Goal: Task Accomplishment & Management: Manage account settings

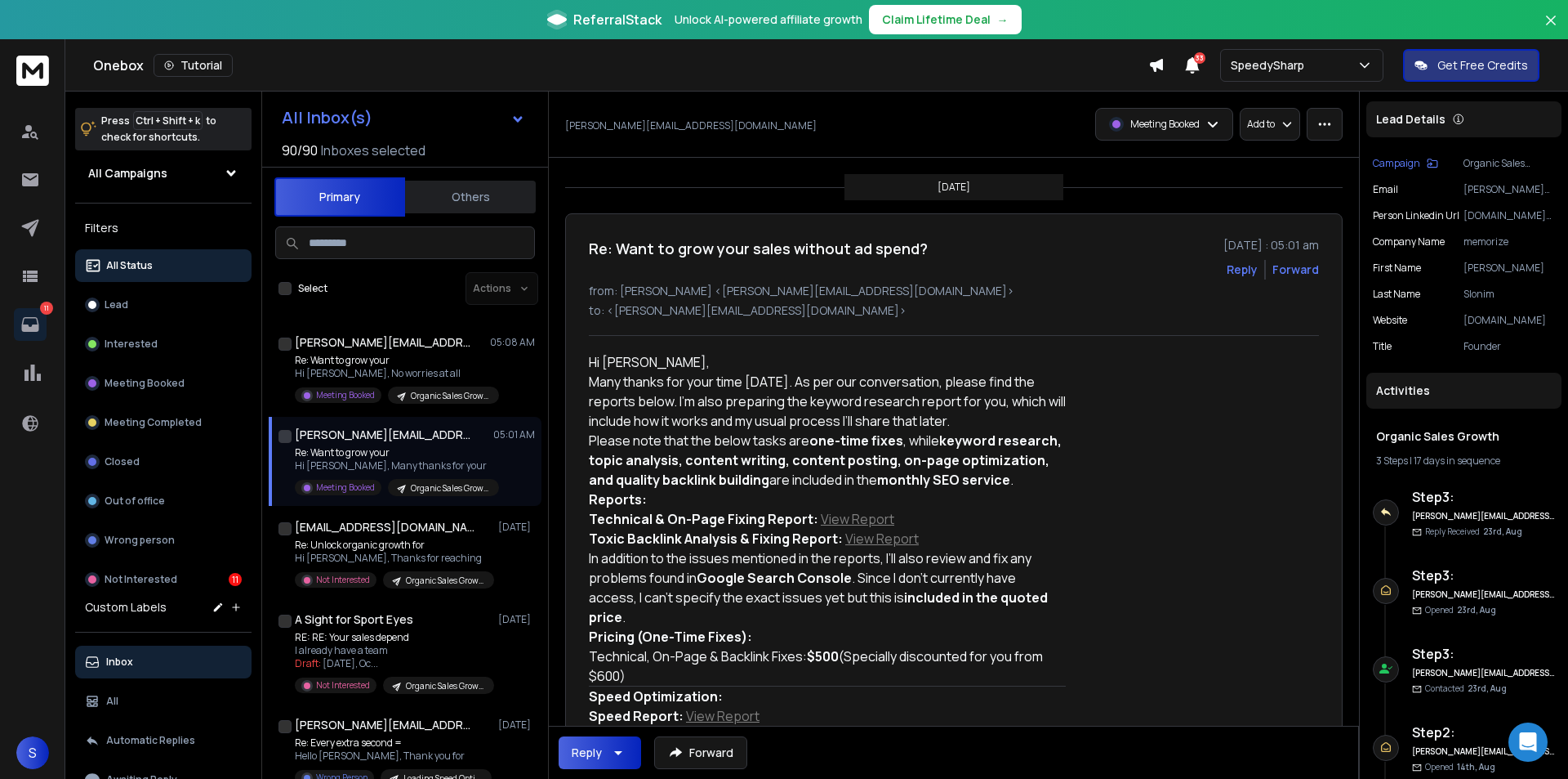
scroll to position [980, 0]
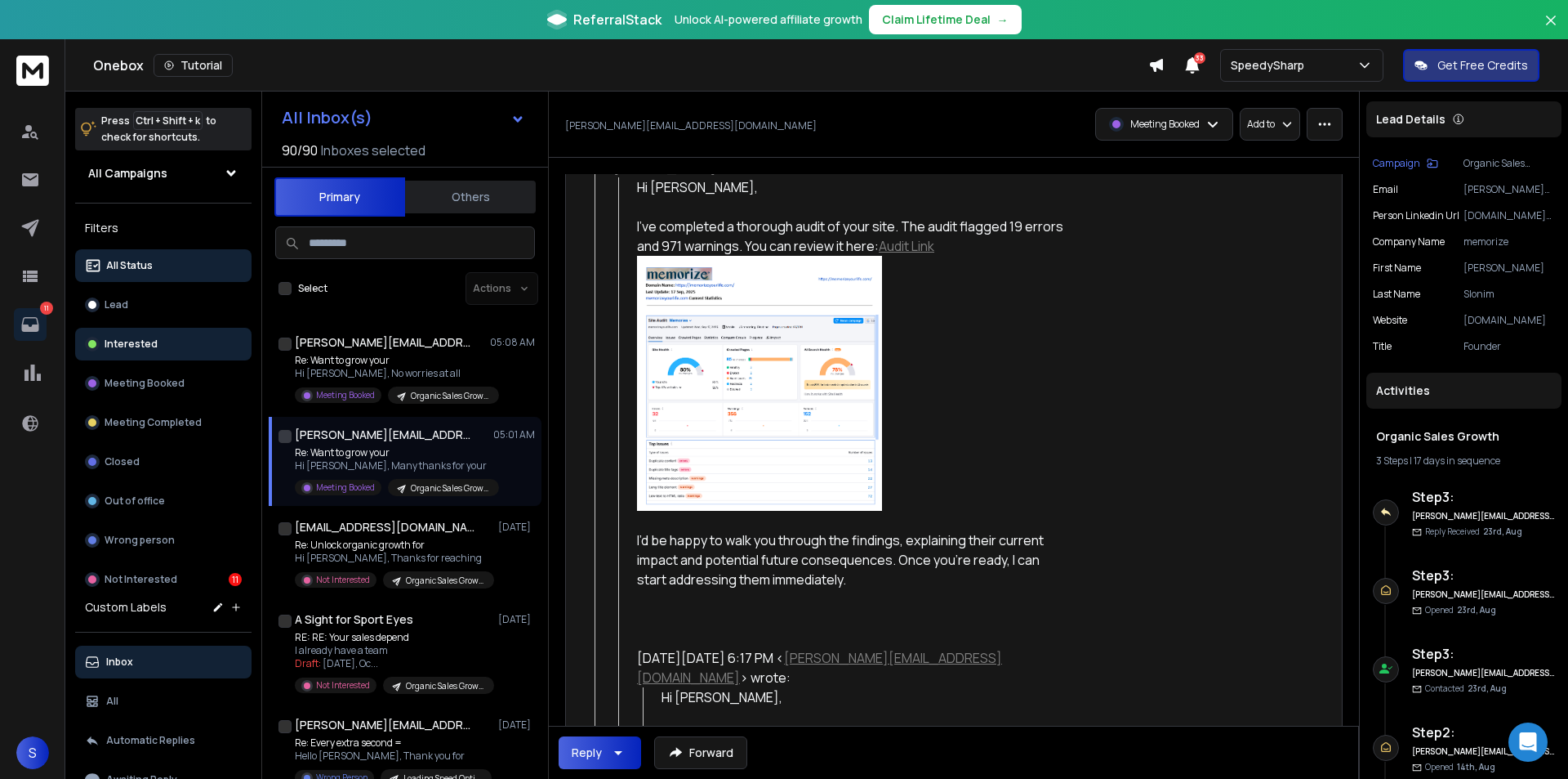
click at [154, 353] on button "Interested" at bounding box center [163, 344] width 177 height 33
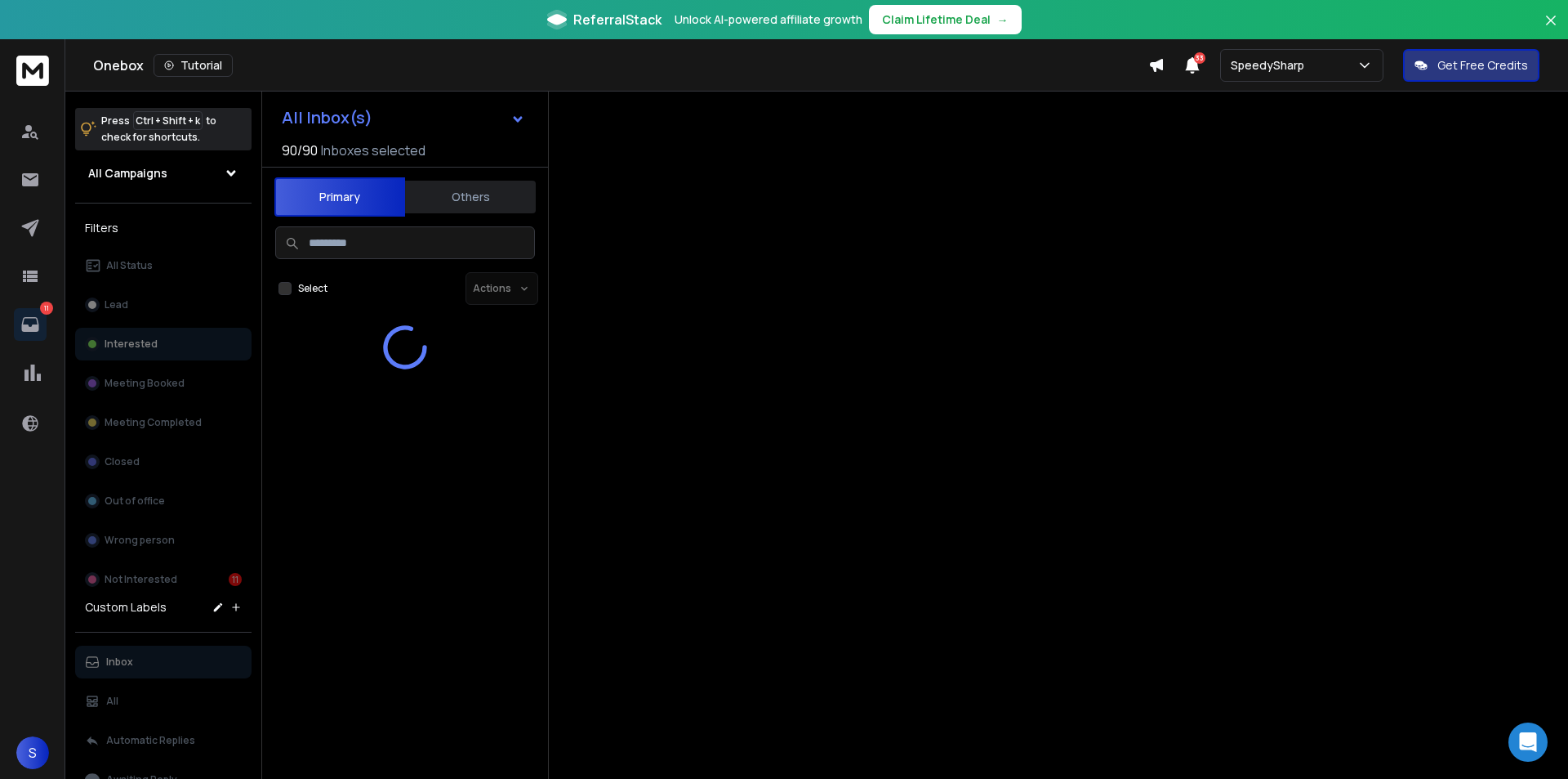
scroll to position [0, 0]
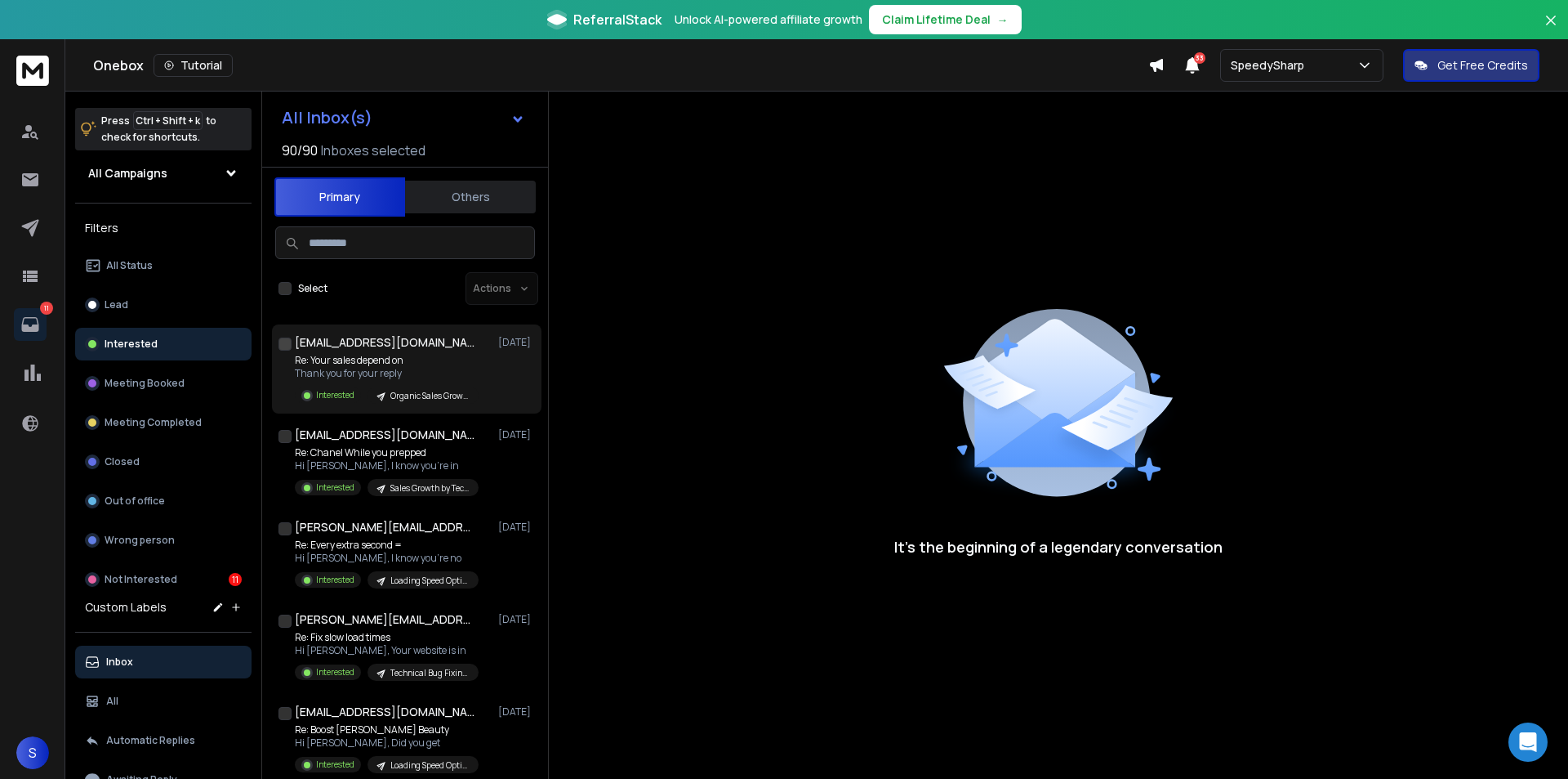
click at [385, 360] on p "Re: Your sales depend on" at bounding box center [387, 359] width 184 height 13
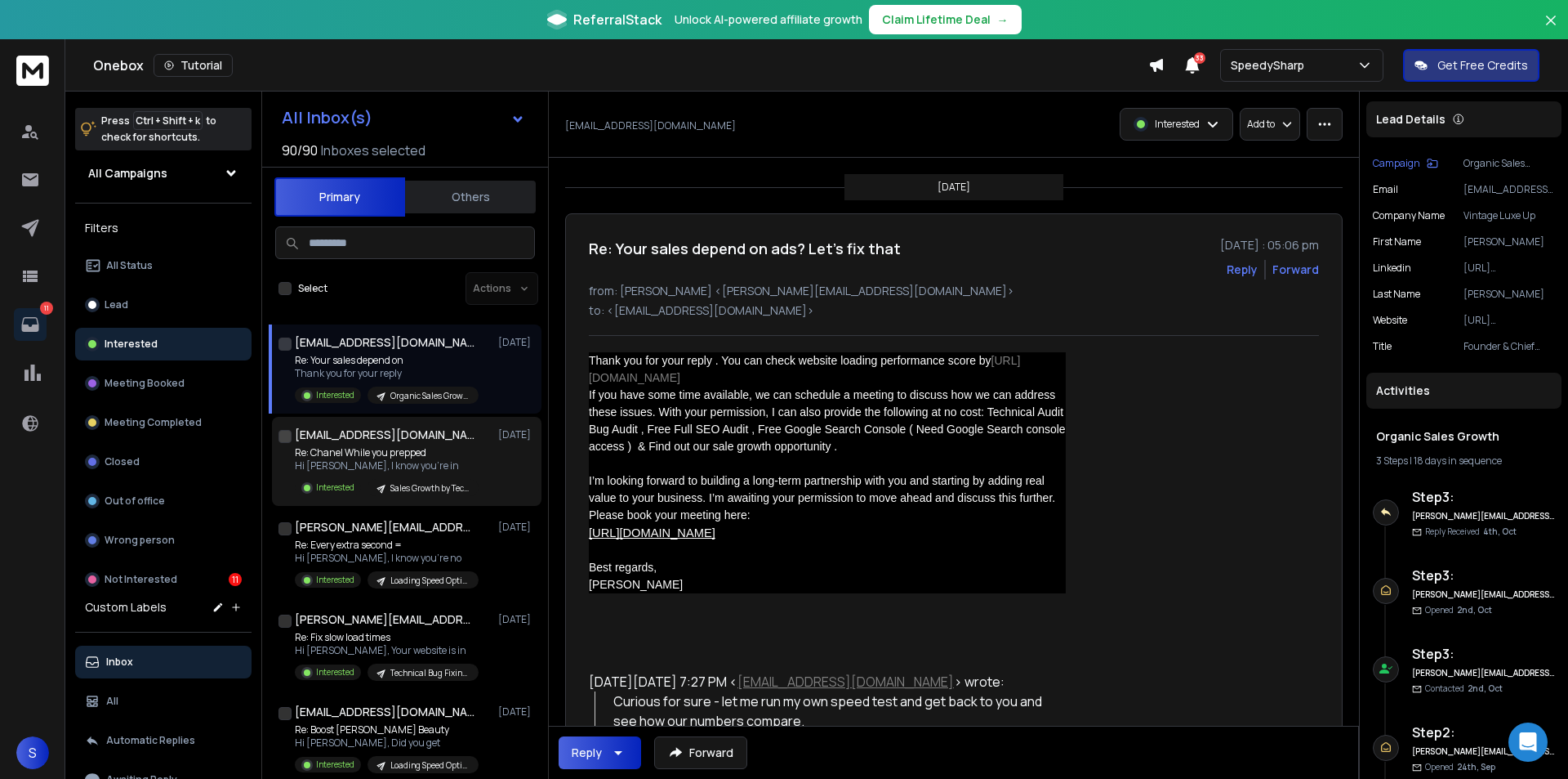
click at [353, 428] on h1 "[EMAIL_ADDRESS][DOMAIN_NAME]" at bounding box center [385, 434] width 180 height 17
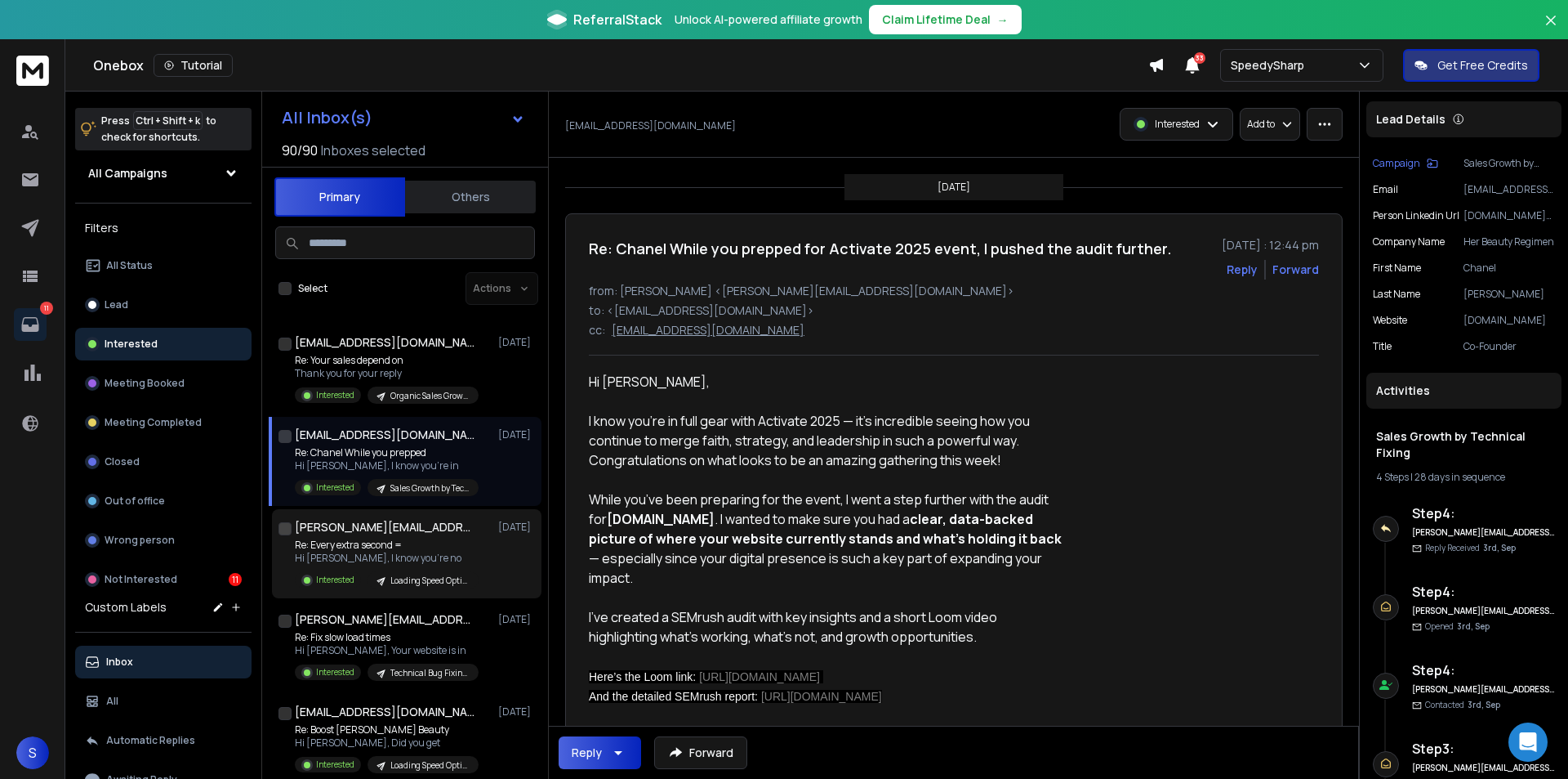
click at [415, 520] on div "[PERSON_NAME][EMAIL_ADDRESS][DOMAIN_NAME] [DATE]" at bounding box center [414, 527] width 240 height 17
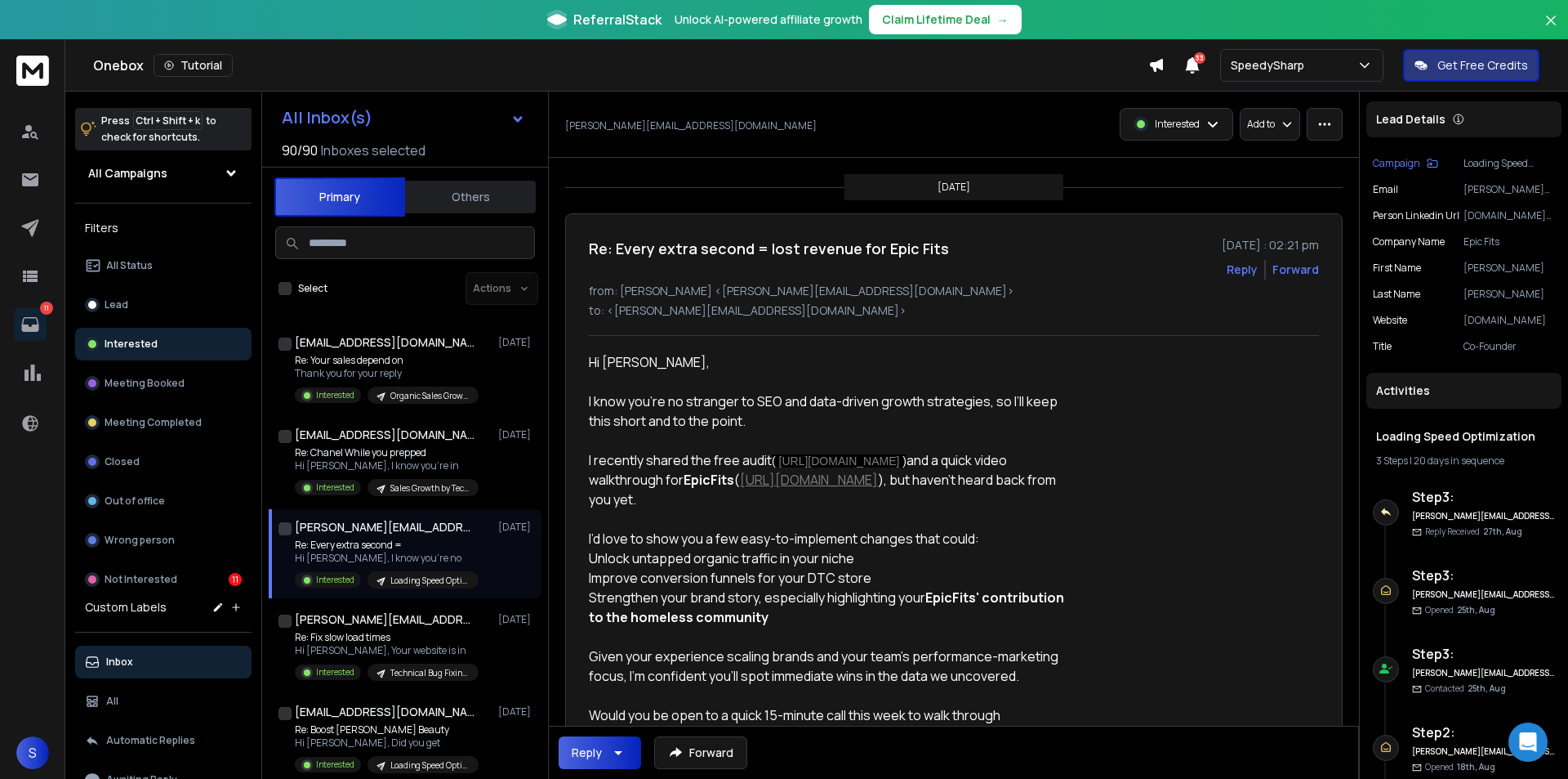
click at [415, 520] on div "[PERSON_NAME][EMAIL_ADDRESS][DOMAIN_NAME] [DATE]" at bounding box center [414, 527] width 240 height 17
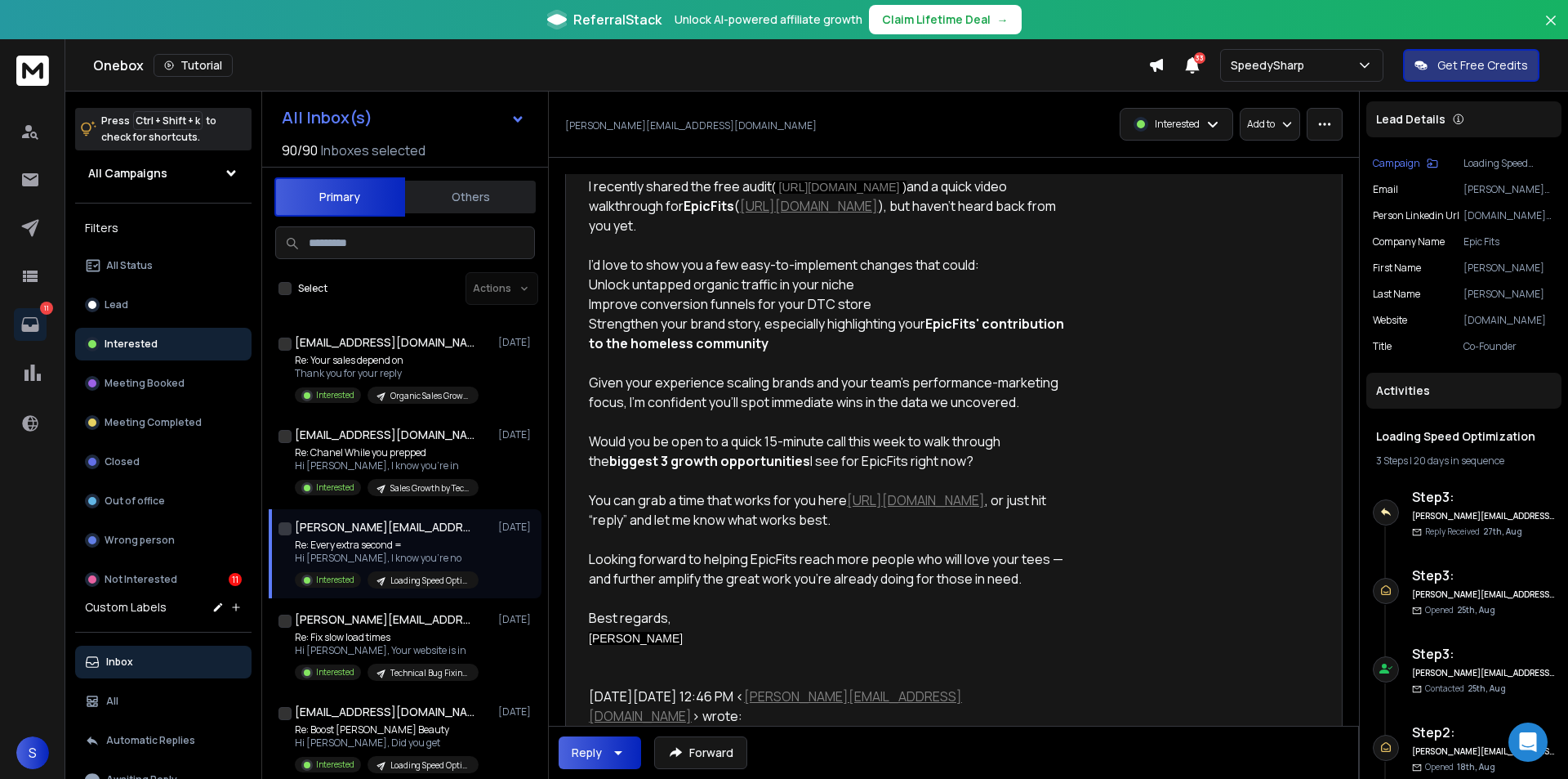
scroll to position [164, 0]
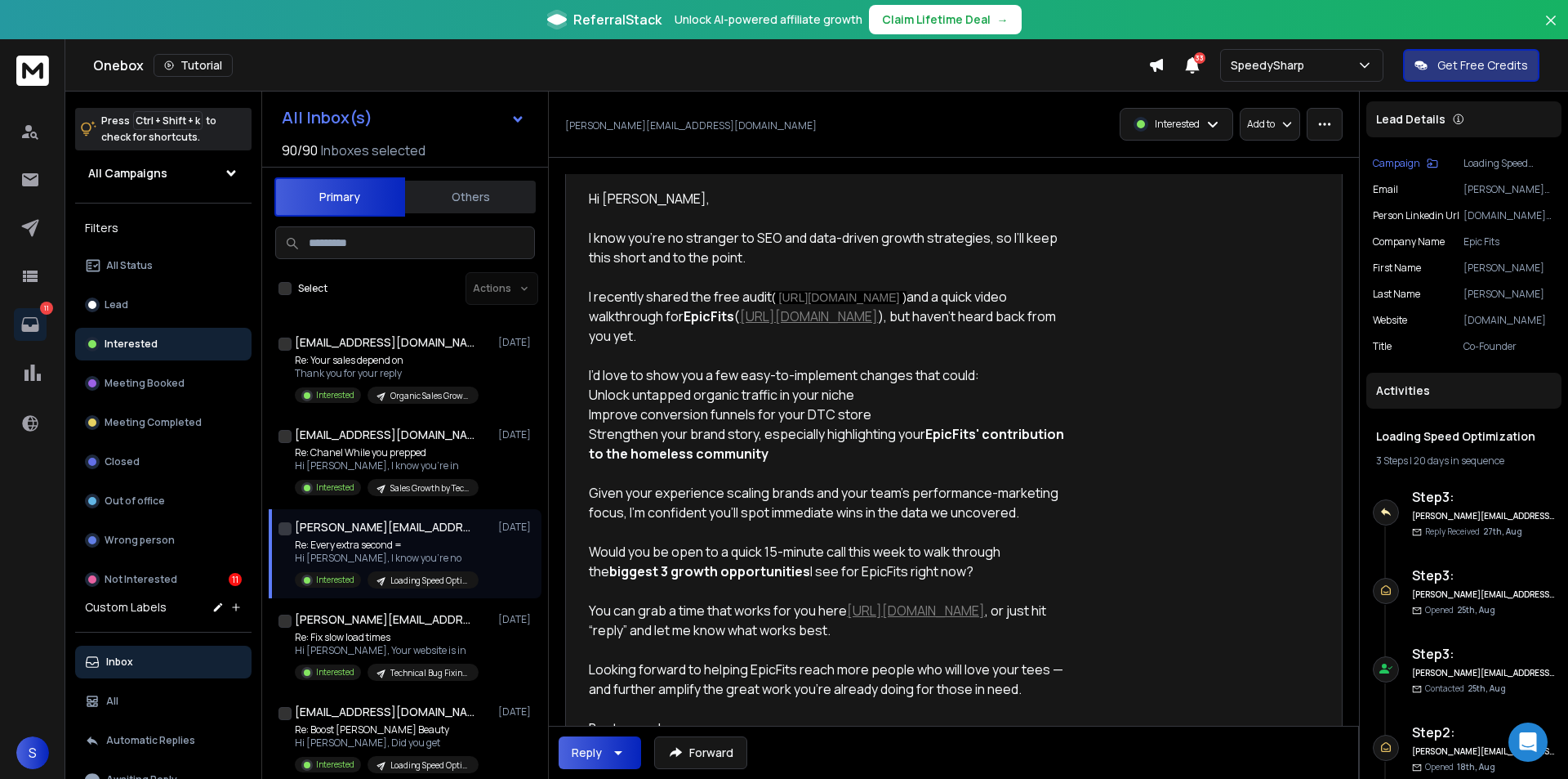
click at [425, 554] on p "Hi [PERSON_NAME], I know you’re no" at bounding box center [387, 558] width 184 height 13
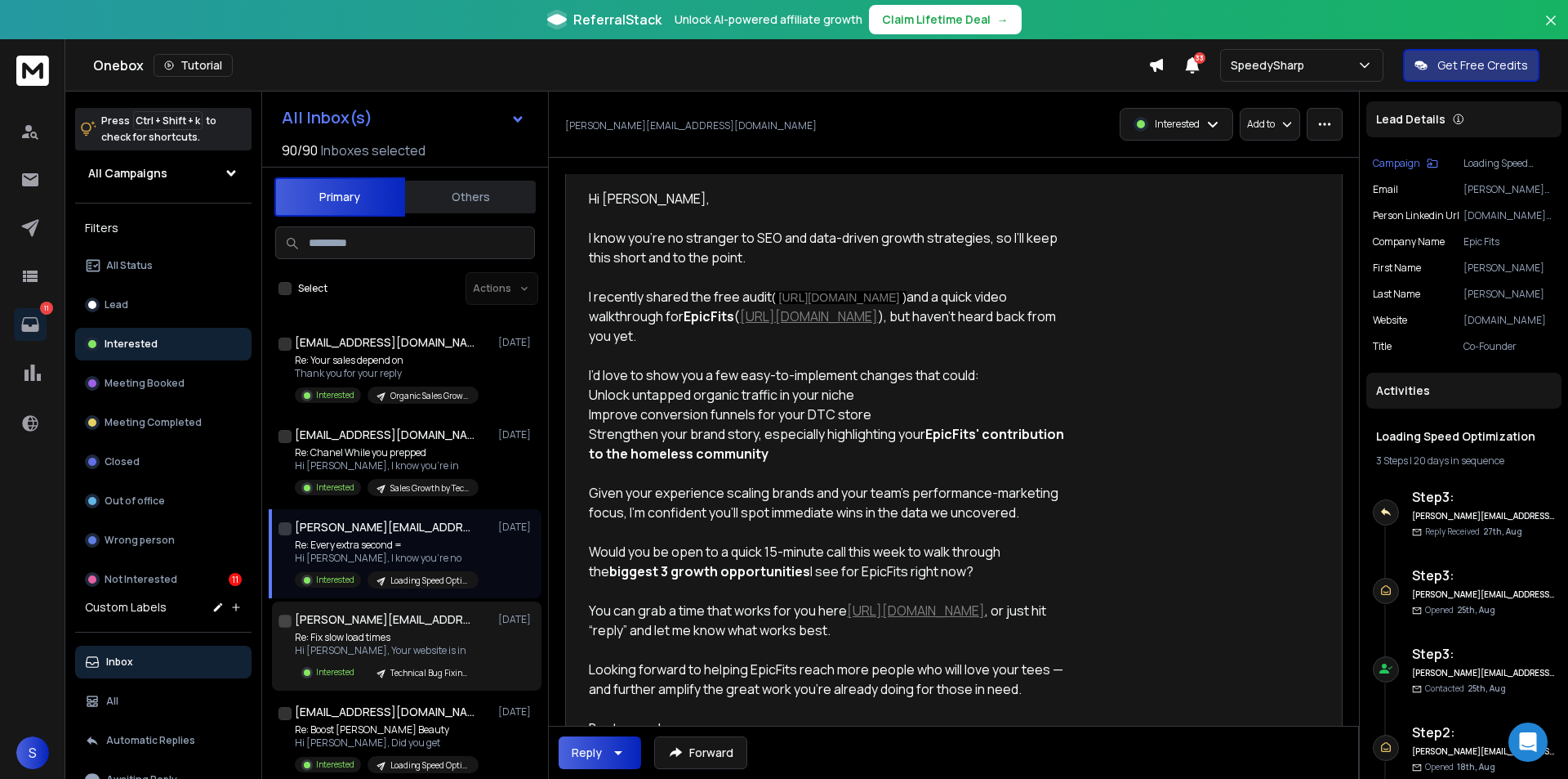
click at [405, 646] on p "Hi [PERSON_NAME], Your website is in" at bounding box center [387, 650] width 184 height 13
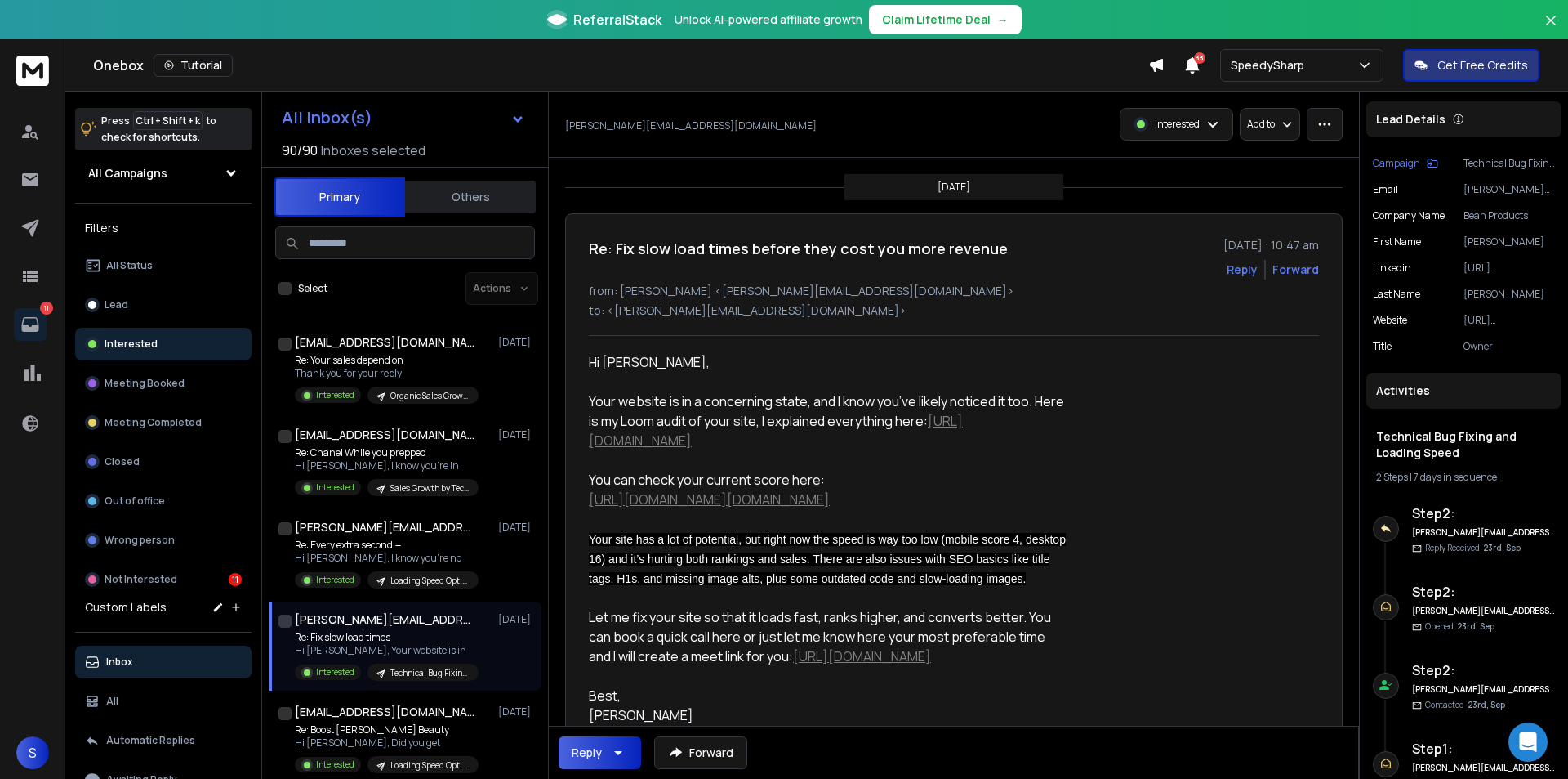
click at [1491, 323] on p "[URL][DOMAIN_NAME]" at bounding box center [1509, 320] width 92 height 13
click at [111, 263] on p "All Status" at bounding box center [129, 265] width 46 height 13
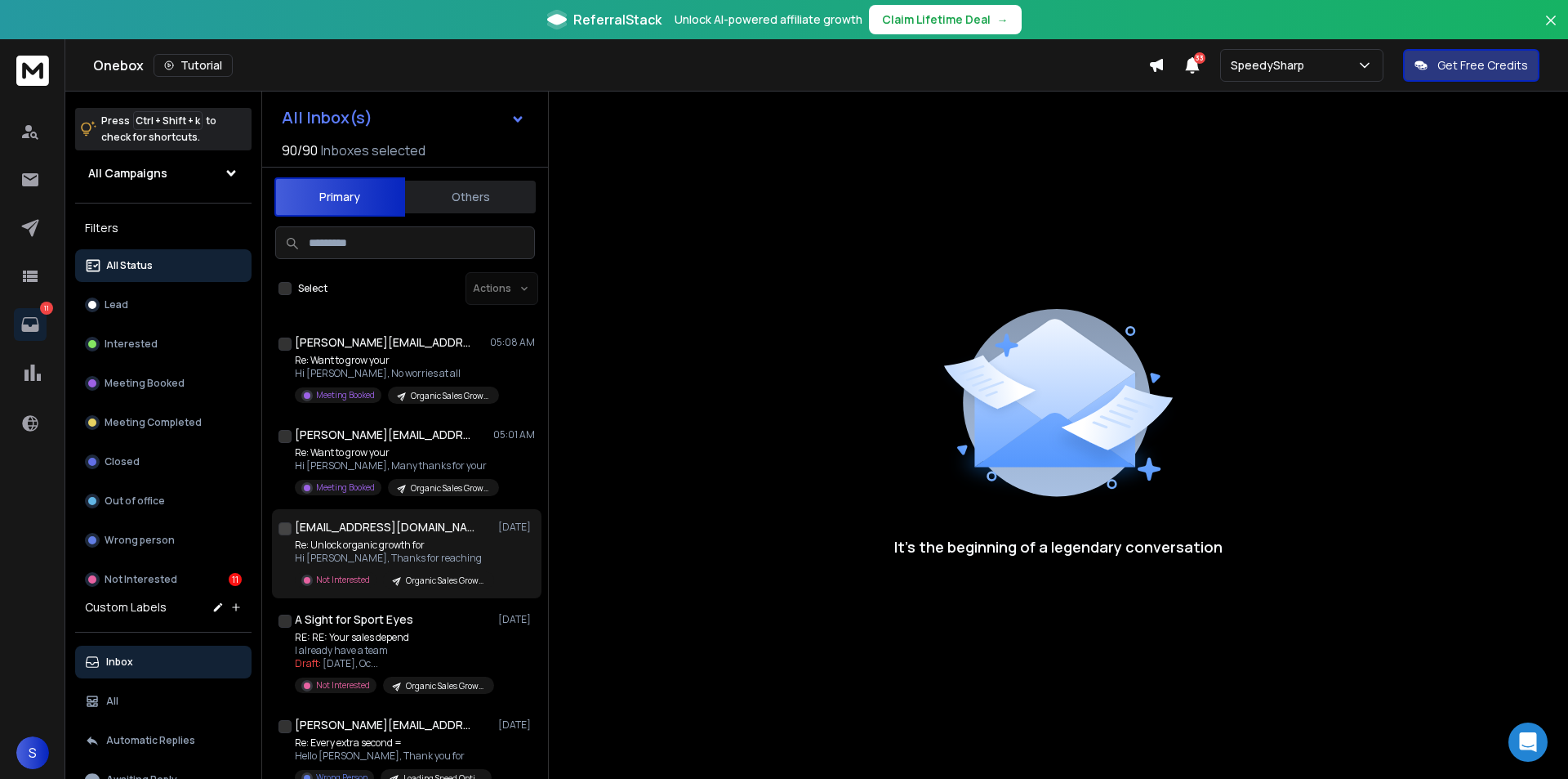
click at [407, 530] on h1 "[EMAIL_ADDRESS][DOMAIN_NAME]" at bounding box center [385, 527] width 180 height 17
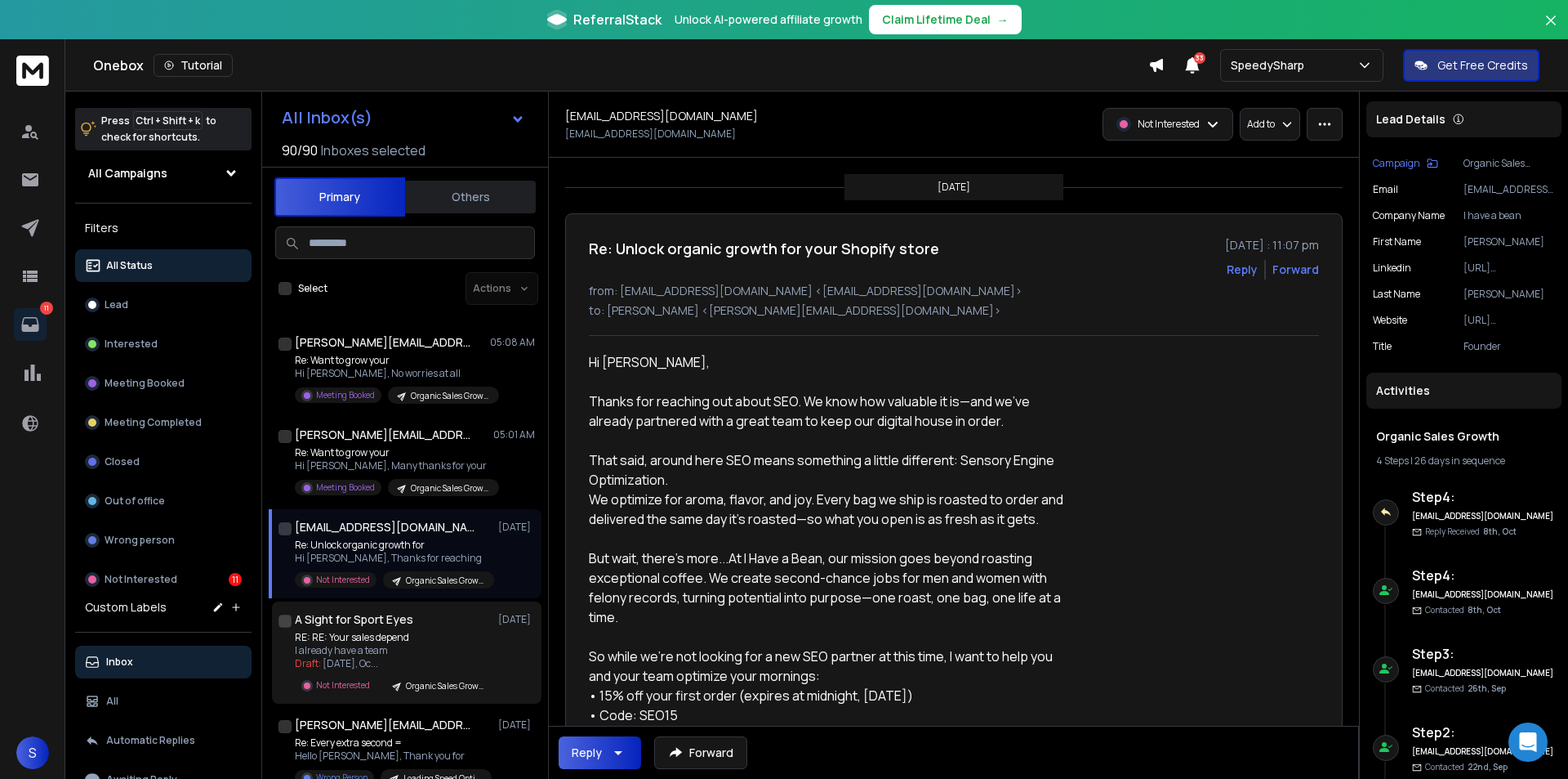
click at [402, 641] on p "RE: RE: Your sales depend" at bounding box center [393, 637] width 196 height 13
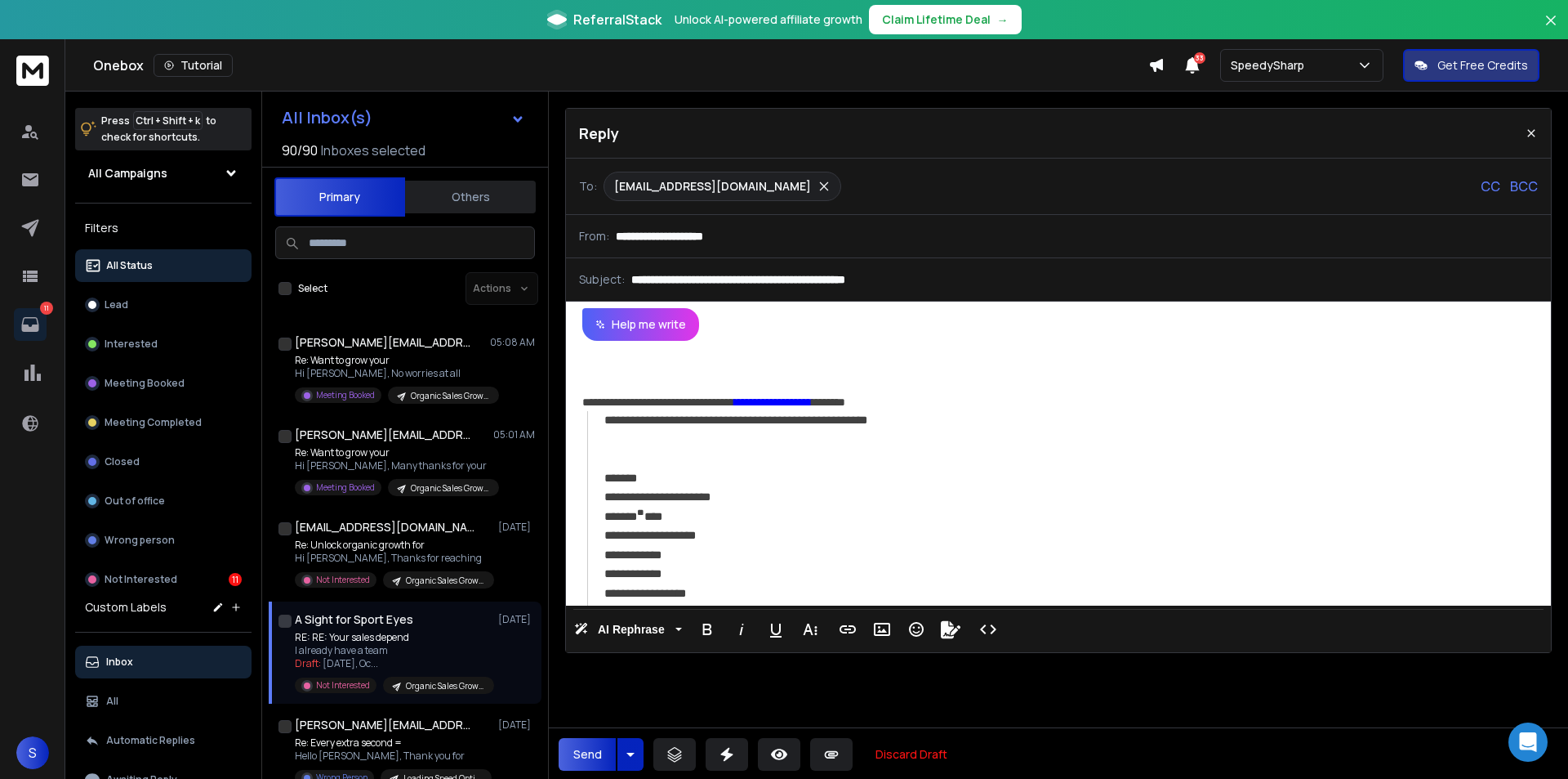
scroll to position [0, 0]
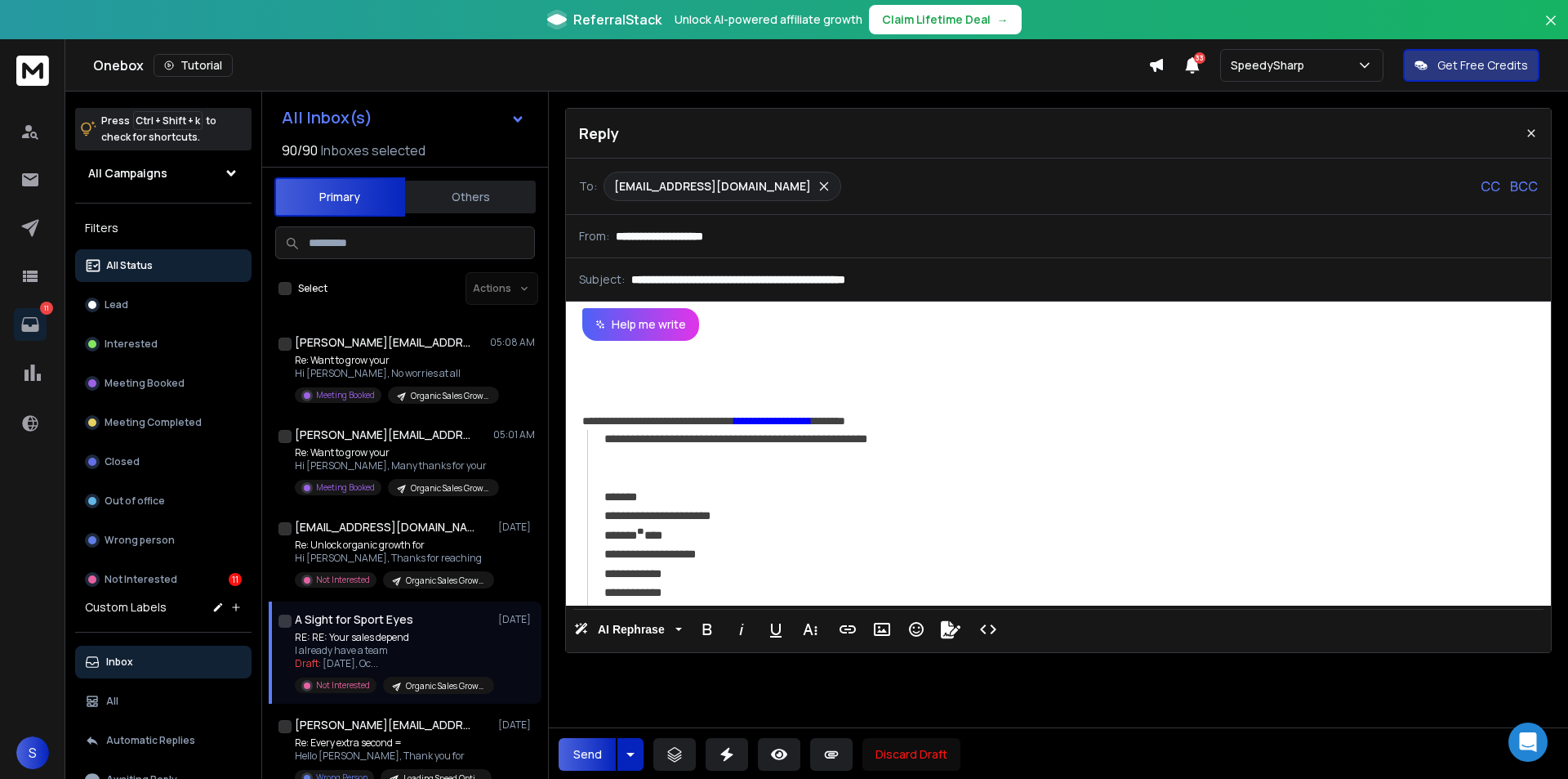
click at [907, 759] on button "Discard Draft" at bounding box center [911, 753] width 98 height 33
